Goal: Communication & Community: Answer question/provide support

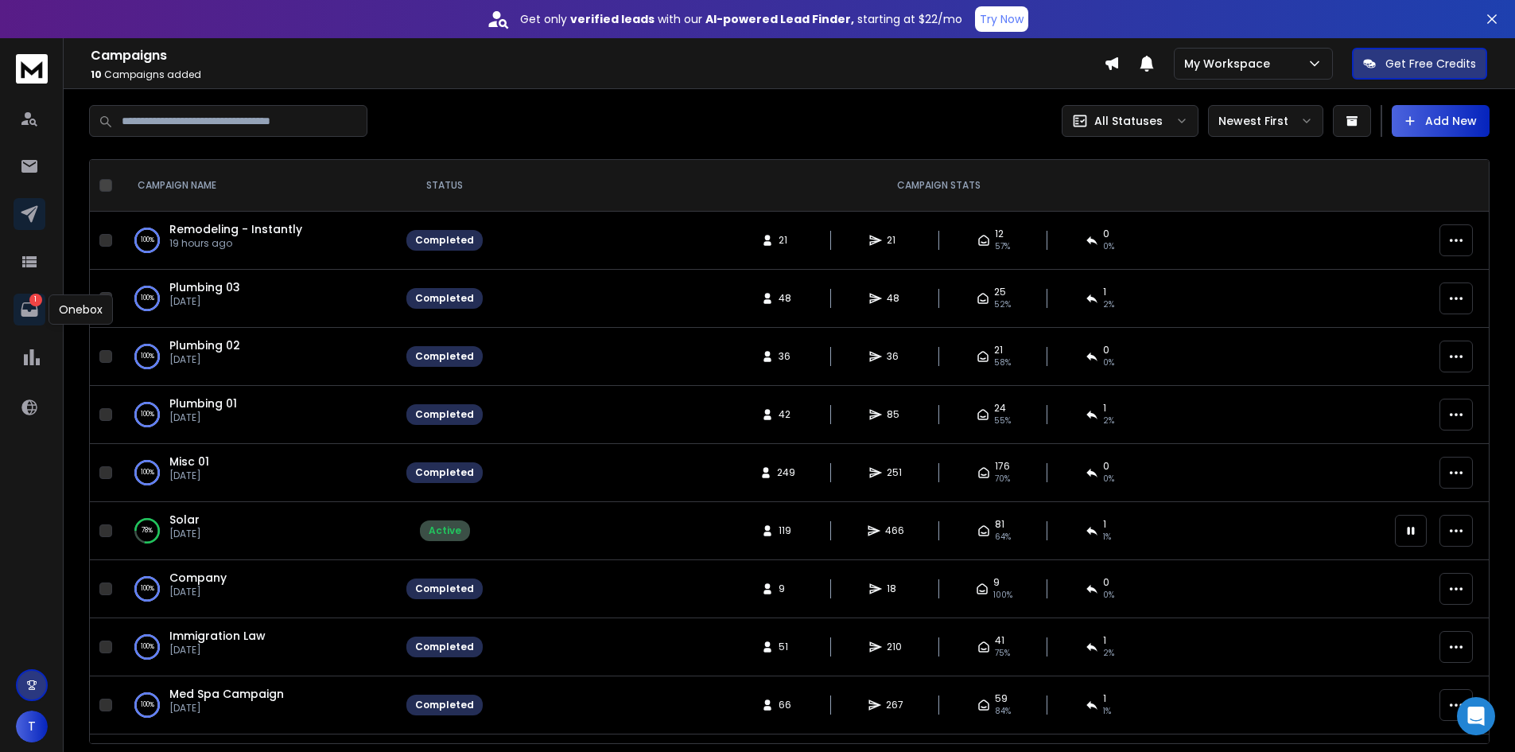
click at [33, 310] on icon at bounding box center [29, 309] width 17 height 14
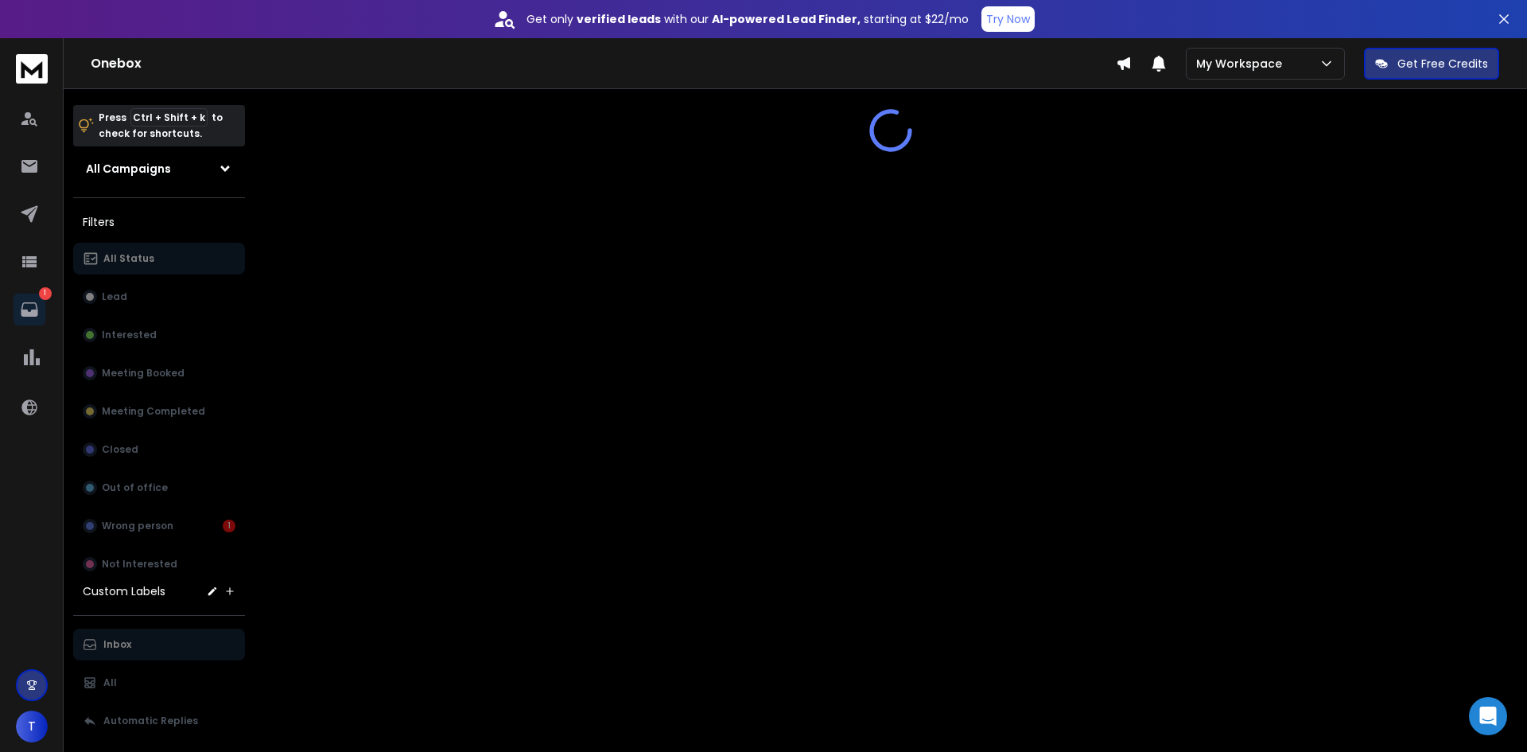
click at [165, 520] on div "All Status Lead Interested Meeting Booked Meeting Completed Closed Out of offic…" at bounding box center [159, 411] width 172 height 337
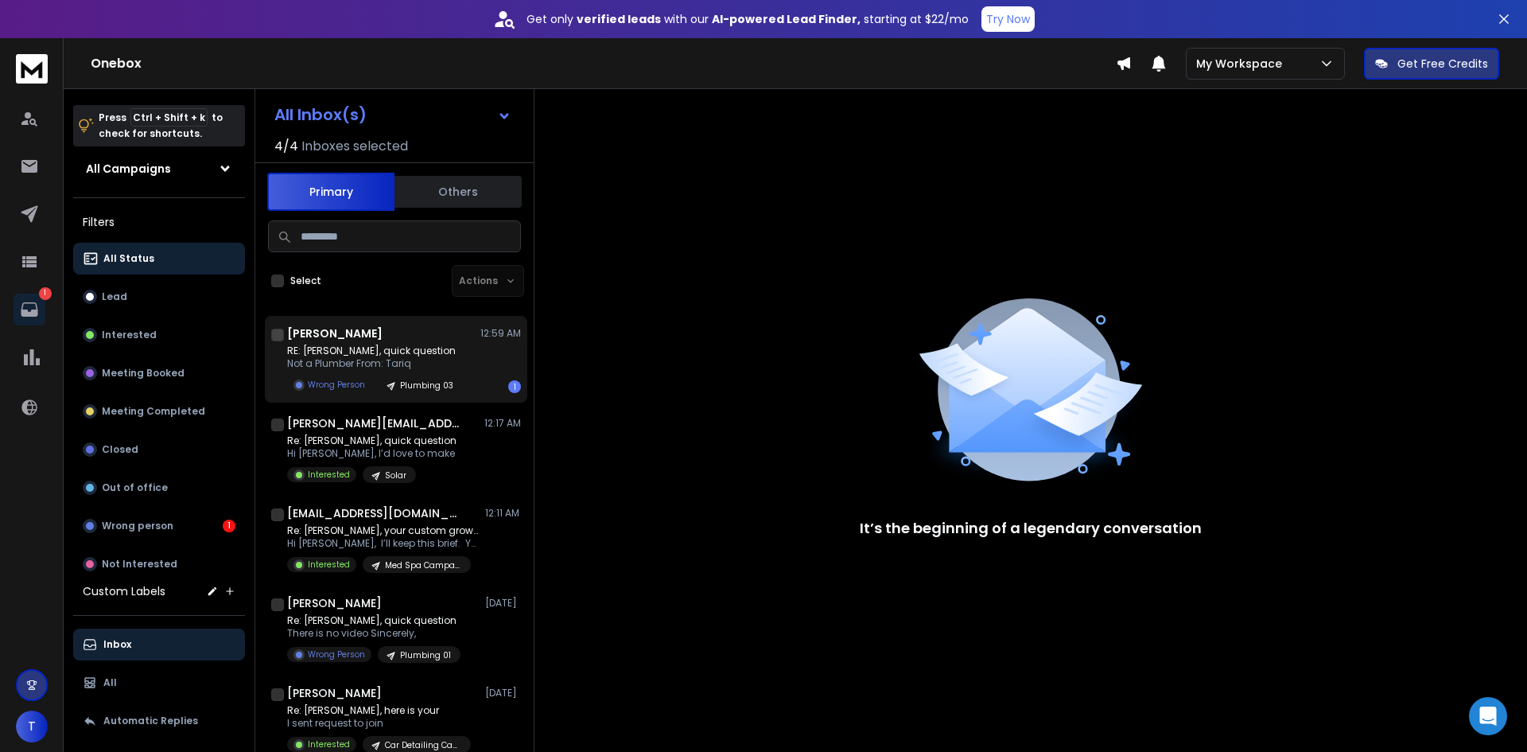
click at [435, 352] on p "RE: [PERSON_NAME], quick question" at bounding box center [375, 350] width 176 height 13
click at [388, 344] on p "RE: [PERSON_NAME], quick question" at bounding box center [375, 350] width 176 height 13
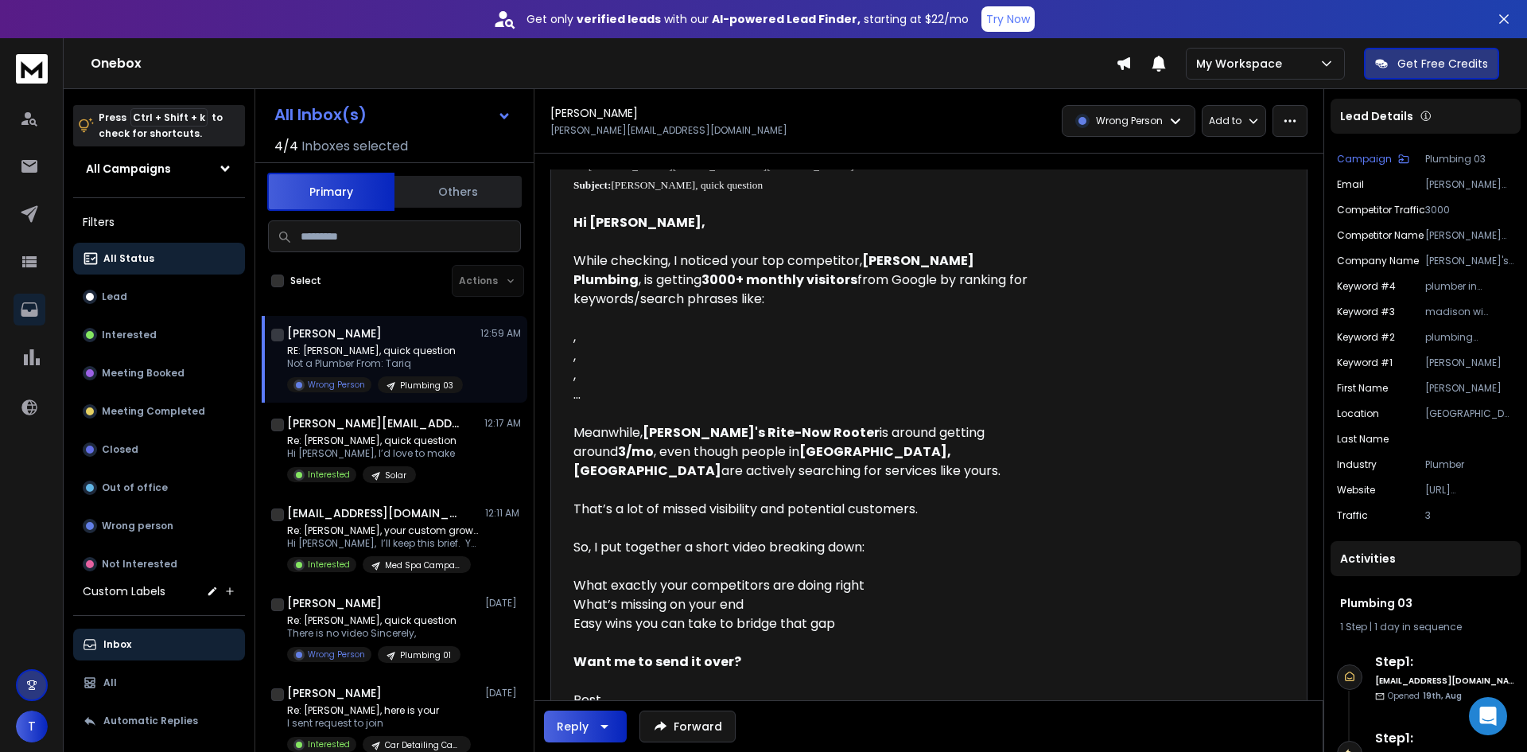
scroll to position [230, 0]
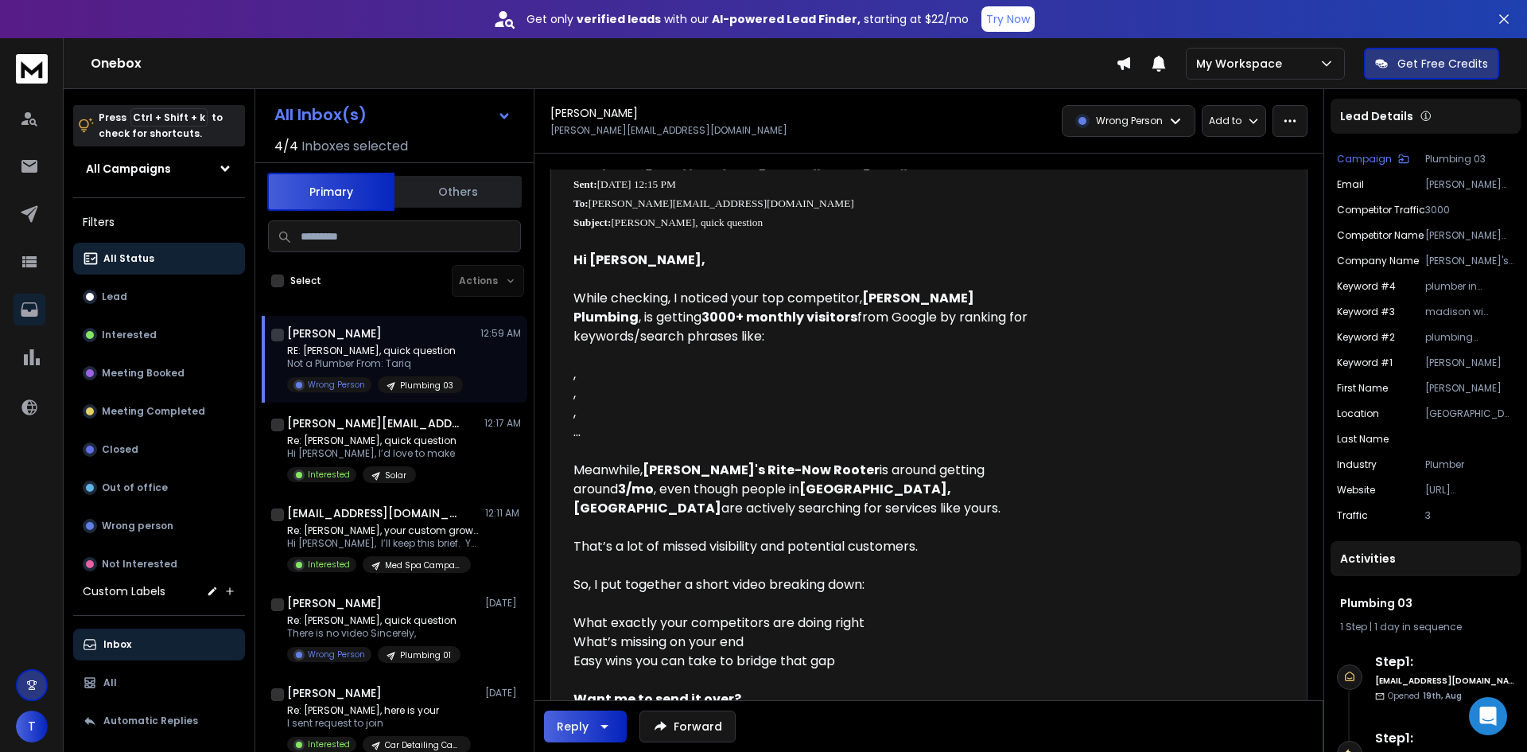
drag, startPoint x: 581, startPoint y: 419, endPoint x: 569, endPoint y: 377, distance: 43.8
click at [569, 377] on div "RE: [PERSON_NAME], quick question [DATE] : 12:59 am Reply Forward from: [PERSON…" at bounding box center [928, 579] width 757 height 1203
click at [686, 420] on li "," at bounding box center [805, 412] width 464 height 19
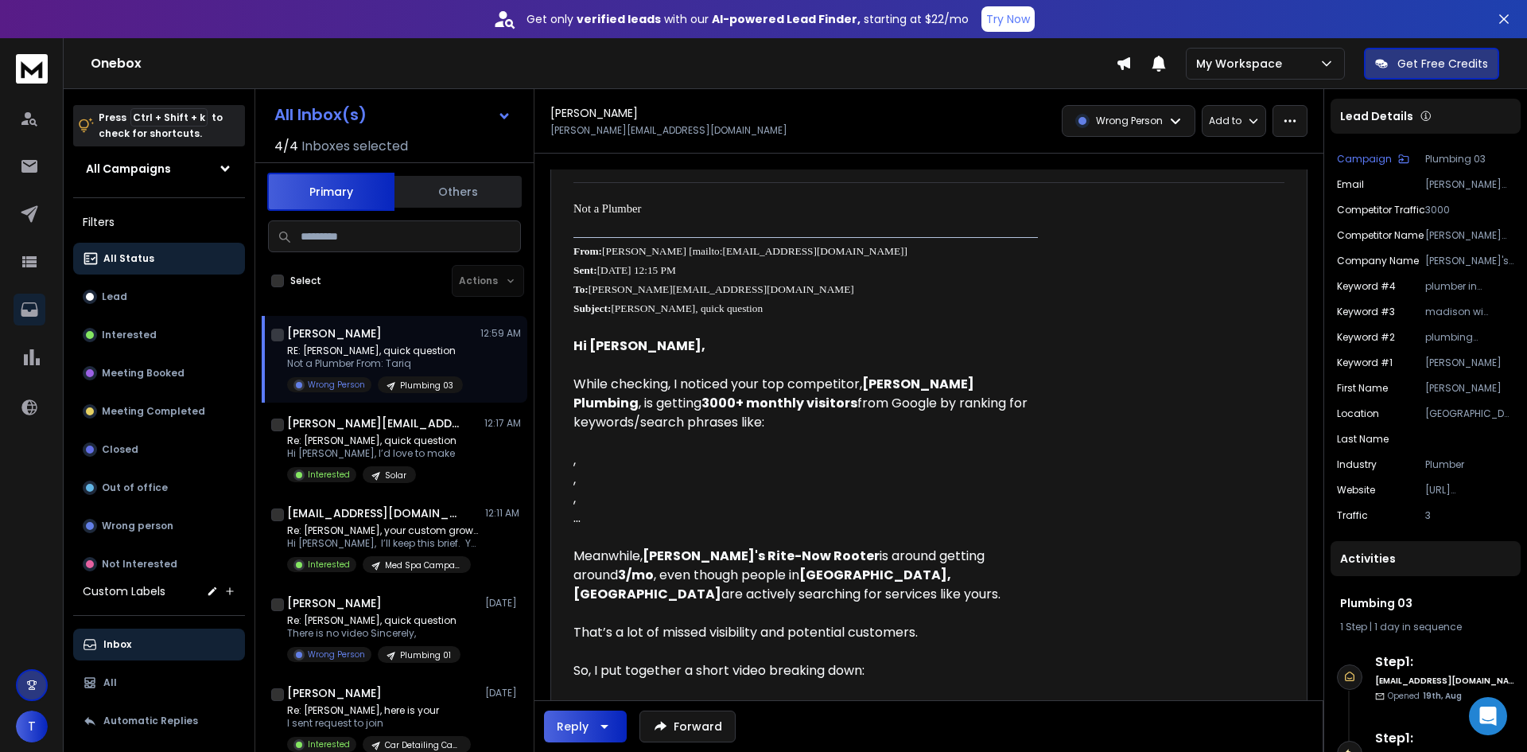
scroll to position [0, 0]
